Goal: Find specific page/section: Find specific page/section

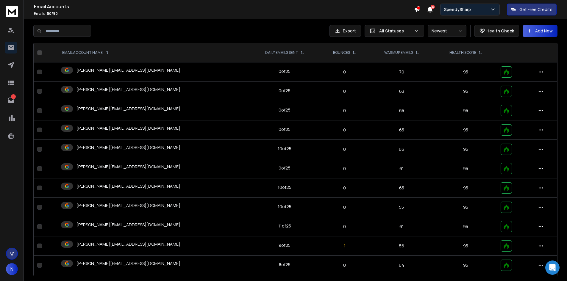
click at [494, 12] on icon "button" at bounding box center [493, 10] width 6 height 6
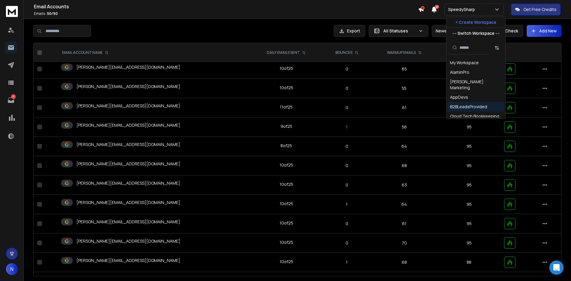
scroll to position [178, 0]
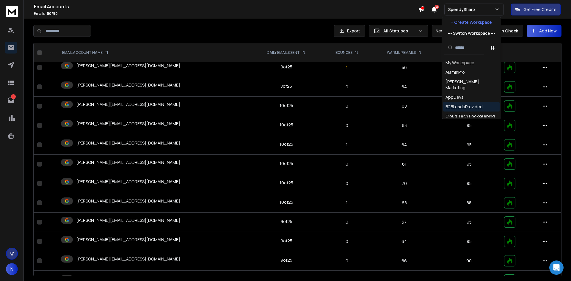
click at [286, 23] on div "Export All Statuses Newest Health Check Add New EMAIL ACCOUNT NAME DAILY EMAILS…" at bounding box center [297, 150] width 547 height 263
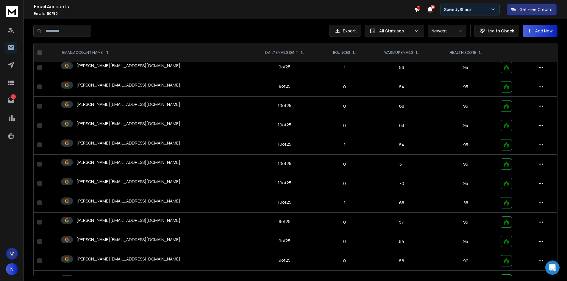
click at [471, 7] on p "SpeedySharp" at bounding box center [458, 10] width 29 height 6
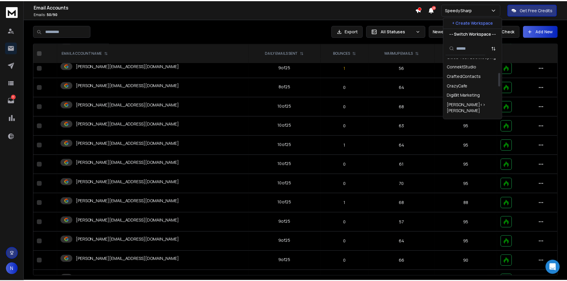
scroll to position [89, 0]
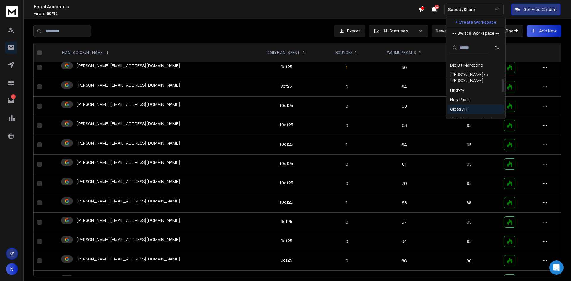
click at [465, 106] on div "Glossy IT" at bounding box center [459, 109] width 18 height 6
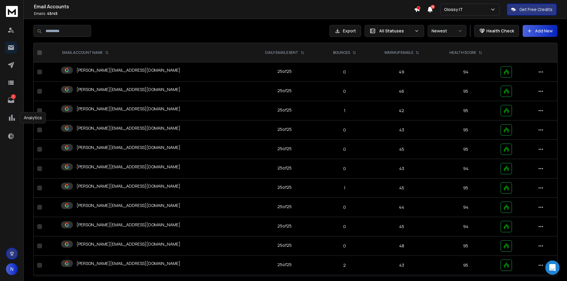
click at [19, 119] on div "1 N" at bounding box center [12, 140] width 24 height 281
click at [15, 116] on icon at bounding box center [11, 117] width 9 height 9
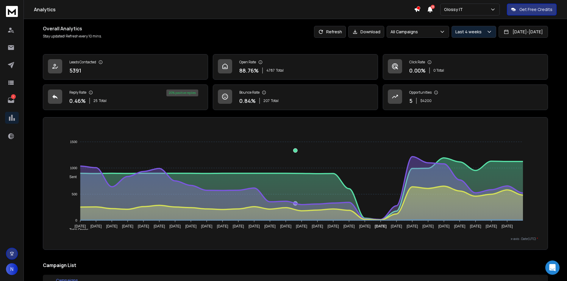
click at [457, 28] on button "Last 4 weeks" at bounding box center [473, 32] width 45 height 12
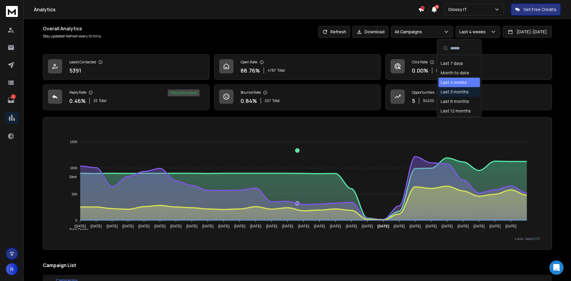
click at [455, 92] on div "Last 3 months" at bounding box center [455, 92] width 28 height 6
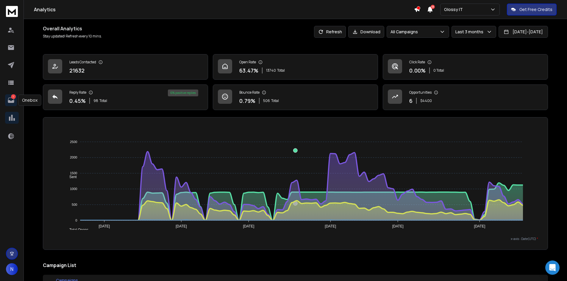
click at [14, 99] on icon at bounding box center [10, 100] width 7 height 7
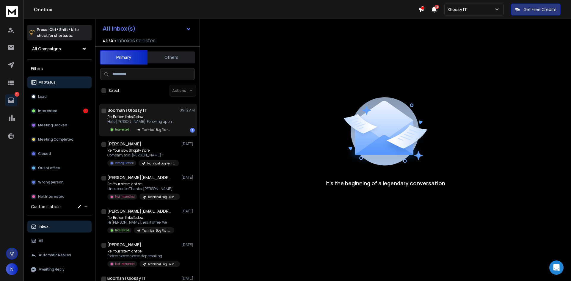
drag, startPoint x: 126, startPoint y: 111, endPoint x: 139, endPoint y: 113, distance: 13.5
click at [126, 111] on h1 "Boorhan | Glossy IT" at bounding box center [127, 110] width 40 height 6
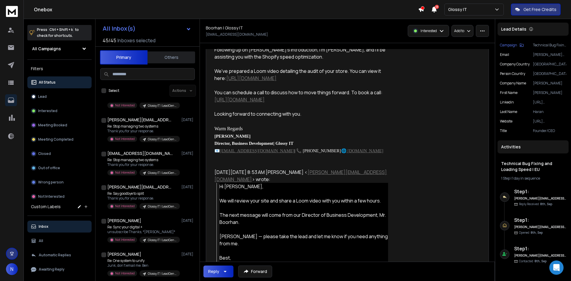
scroll to position [1100, 0]
